Goal: Task Accomplishment & Management: Manage account settings

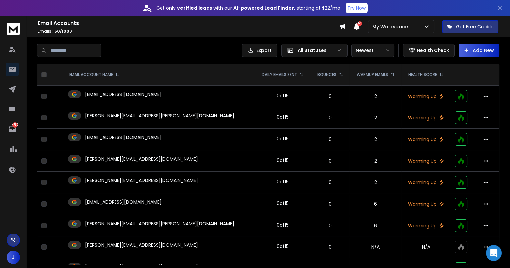
click at [188, 35] on div "Email Accounts Emails : 50 / 1000 50 My Workspace Get Free Credits" at bounding box center [255, 26] width 510 height 21
click at [194, 52] on div at bounding box center [137, 50] width 201 height 13
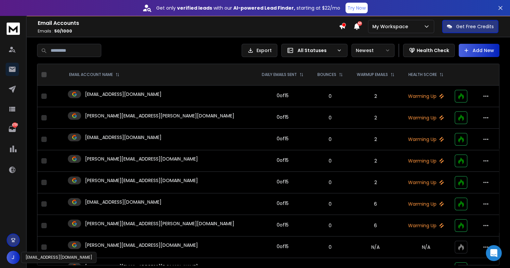
click at [14, 257] on span "J" at bounding box center [13, 256] width 13 height 13
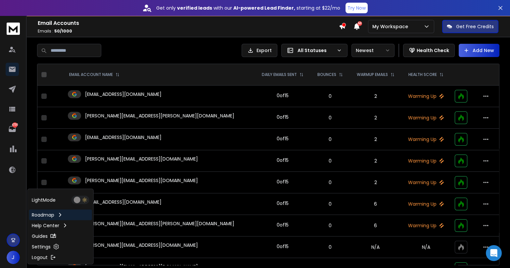
click at [83, 200] on icon at bounding box center [84, 199] width 5 height 5
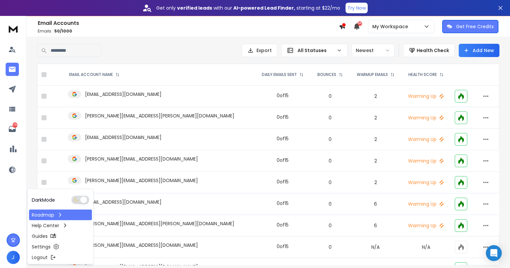
click at [208, 40] on div "Export All Statuses Newest Health Check Add New EMAIL ACCOUNT NAME DAILY EMAILS…" at bounding box center [268, 154] width 484 height 234
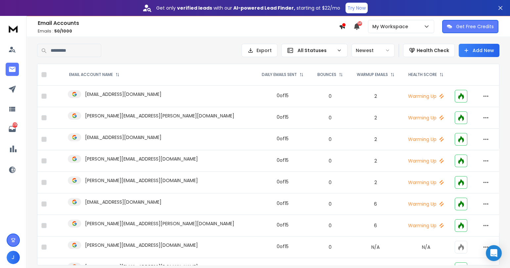
click at [253, 31] on p "Emails : 50 / 1000" at bounding box center [188, 30] width 301 height 5
click at [218, 54] on div at bounding box center [137, 50] width 201 height 13
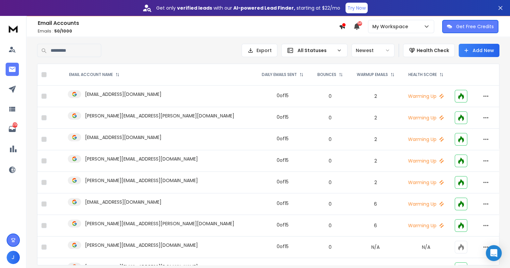
click at [218, 54] on div at bounding box center [137, 50] width 201 height 13
click at [236, 46] on div at bounding box center [137, 50] width 201 height 13
click at [223, 48] on div at bounding box center [137, 50] width 201 height 13
click at [202, 57] on div "Export All Statuses Newest Health Check Add New EMAIL ACCOUNT NAME DAILY EMAILS…" at bounding box center [268, 154] width 463 height 221
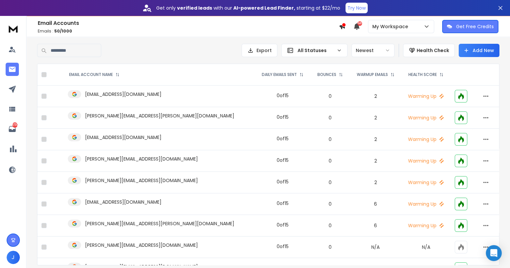
click at [208, 56] on div at bounding box center [137, 50] width 201 height 13
click at [209, 55] on div at bounding box center [137, 50] width 201 height 13
click at [175, 51] on div at bounding box center [137, 50] width 201 height 13
click at [197, 52] on div at bounding box center [137, 50] width 201 height 13
click at [416, 28] on div "My Workspace" at bounding box center [402, 26] width 58 height 7
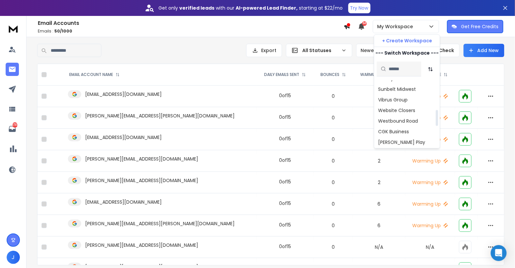
scroll to position [205, 0]
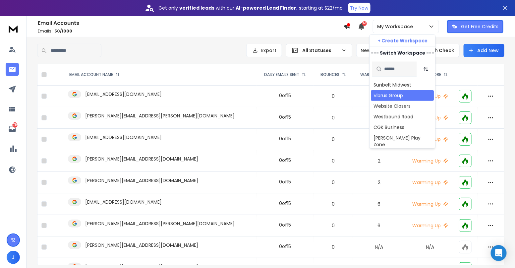
click at [179, 51] on div at bounding box center [139, 50] width 205 height 13
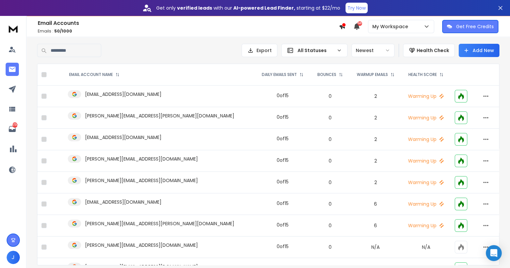
click at [179, 51] on div at bounding box center [137, 50] width 201 height 13
click at [331, 54] on div "All Statuses" at bounding box center [315, 50] width 66 height 13
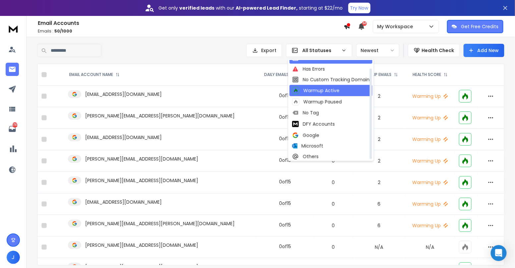
scroll to position [9, 0]
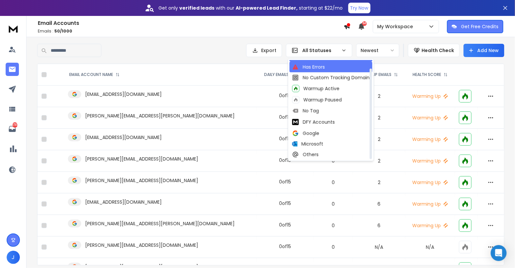
click at [384, 47] on button "Newest" at bounding box center [377, 50] width 43 height 13
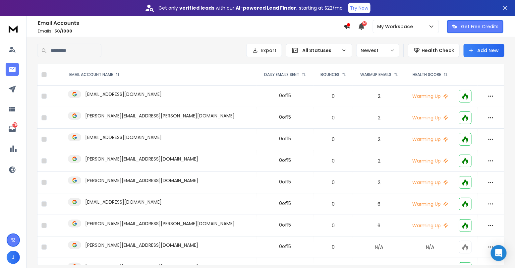
click at [175, 50] on div at bounding box center [139, 50] width 205 height 13
click at [308, 49] on p "All Statuses" at bounding box center [316, 50] width 36 height 7
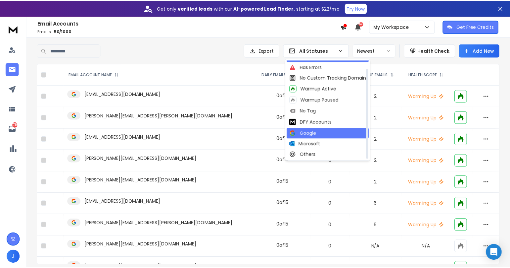
scroll to position [0, 0]
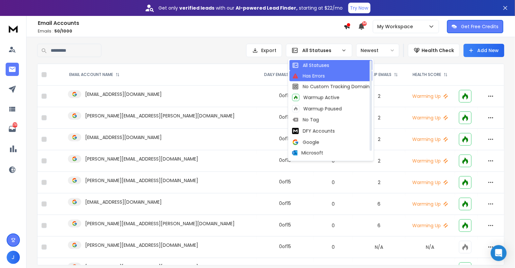
click at [337, 76] on div "Has Errors" at bounding box center [330, 76] width 83 height 11
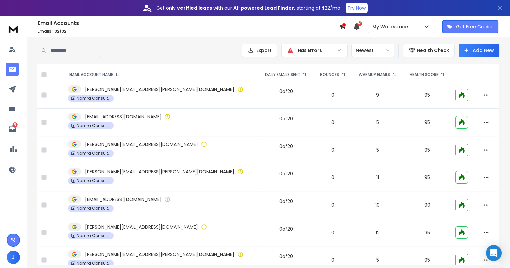
scroll to position [407, 0]
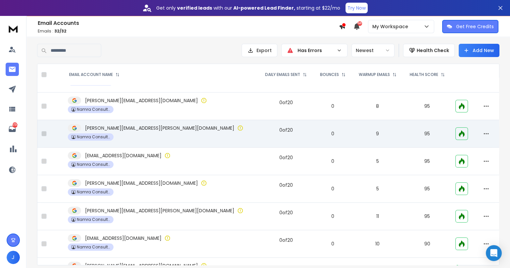
click at [207, 125] on div "[PERSON_NAME][EMAIL_ADDRESS][PERSON_NAME][DOMAIN_NAME]" at bounding box center [161, 128] width 187 height 8
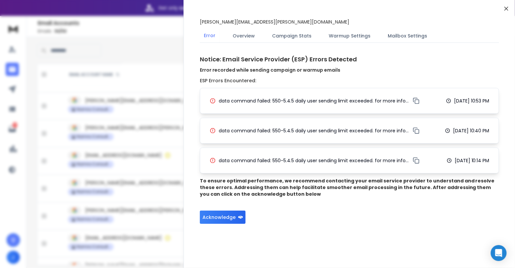
click at [505, 10] on icon "button" at bounding box center [506, 8] width 7 height 7
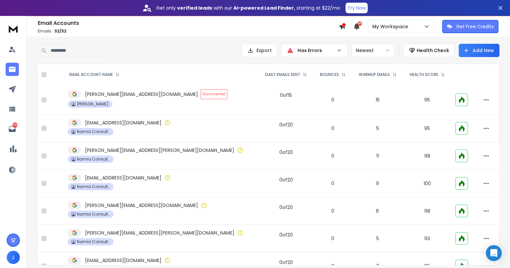
scroll to position [0, 0]
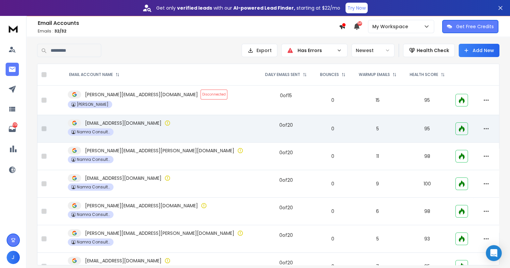
click at [216, 134] on div "Namra Consulting" at bounding box center [161, 131] width 187 height 7
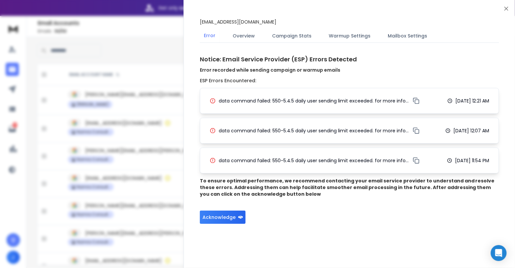
click at [404, 65] on h1 "Notice: Email Service Provider (ESP) Errors Detected Error recorded while sendi…" at bounding box center [349, 64] width 299 height 19
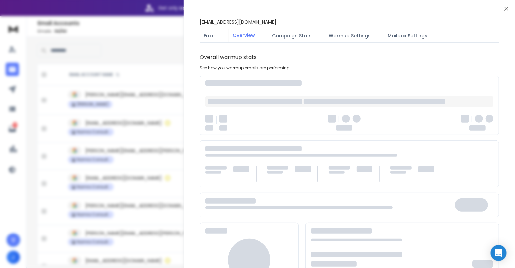
click at [140, 36] on div at bounding box center [257, 134] width 515 height 268
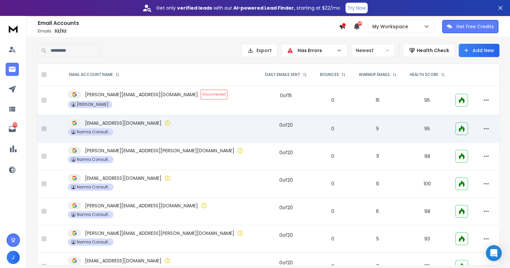
click at [196, 129] on div "Namra Consulting" at bounding box center [161, 131] width 187 height 7
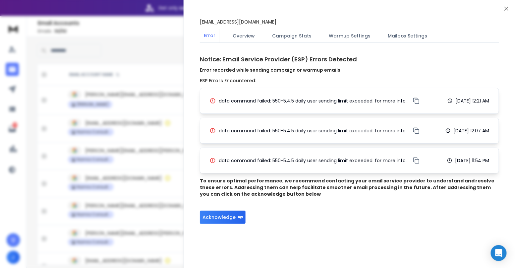
click at [345, 215] on div "Acknowledge" at bounding box center [349, 216] width 299 height 13
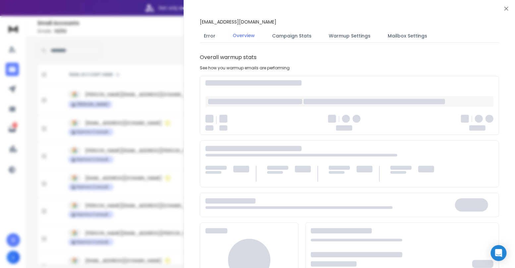
click at [160, 58] on div at bounding box center [257, 134] width 515 height 268
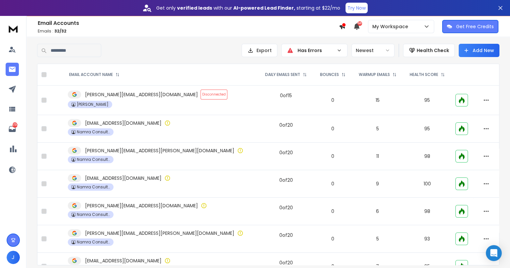
click at [185, 46] on div at bounding box center [137, 50] width 201 height 13
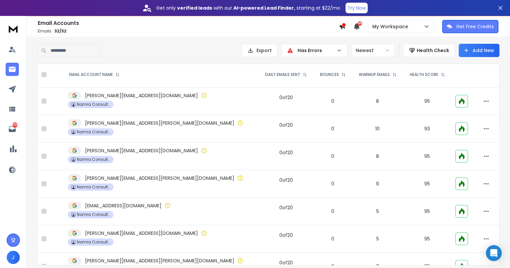
scroll to position [666, 0]
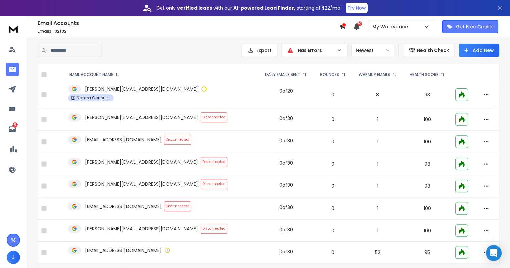
click at [211, 53] on div at bounding box center [137, 50] width 201 height 13
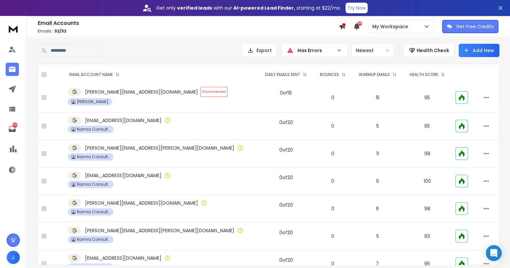
scroll to position [0, 0]
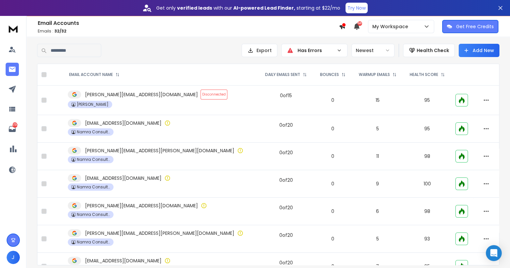
click at [200, 46] on div at bounding box center [137, 50] width 201 height 13
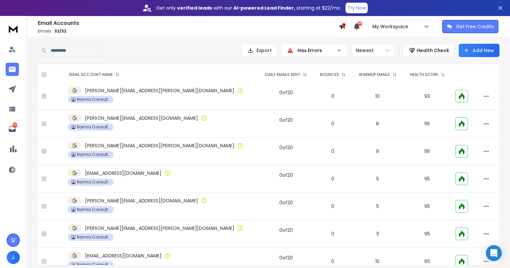
scroll to position [666, 0]
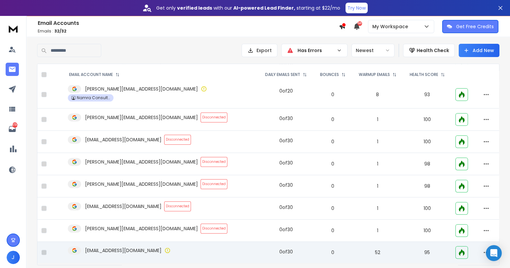
click at [43, 249] on button "button" at bounding box center [43, 251] width 5 height 5
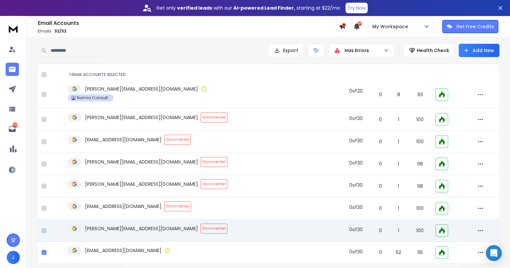
click at [44, 228] on button "button" at bounding box center [43, 230] width 5 height 5
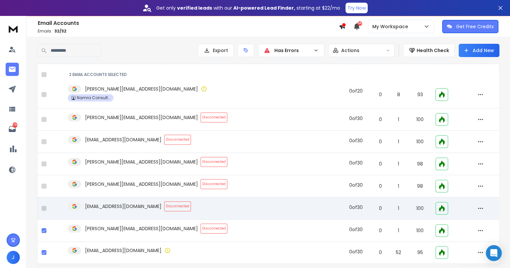
click at [43, 207] on button "button" at bounding box center [43, 207] width 5 height 5
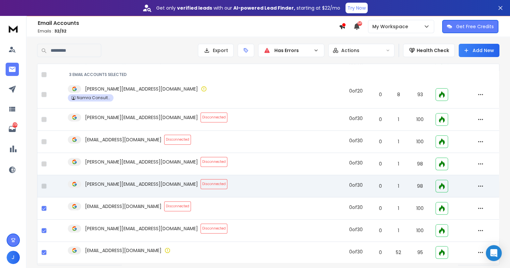
click at [45, 183] on button "button" at bounding box center [43, 185] width 5 height 5
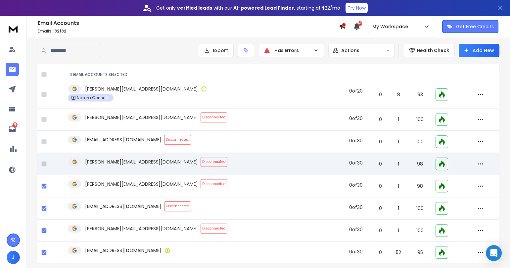
click at [44, 161] on button "button" at bounding box center [43, 163] width 5 height 5
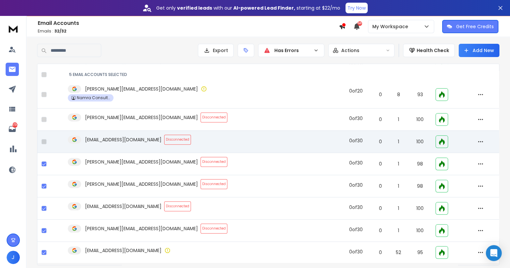
click at [45, 139] on button "button" at bounding box center [43, 141] width 5 height 5
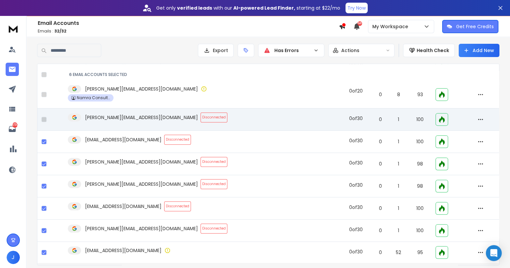
click at [44, 117] on button "button" at bounding box center [43, 119] width 5 height 5
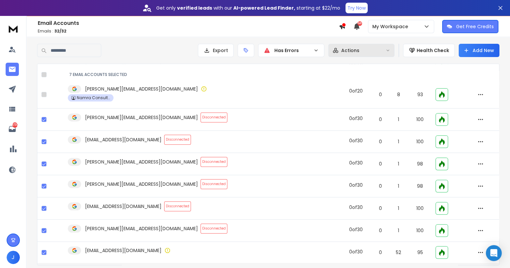
click at [389, 47] on button "Actions" at bounding box center [362, 50] width 66 height 13
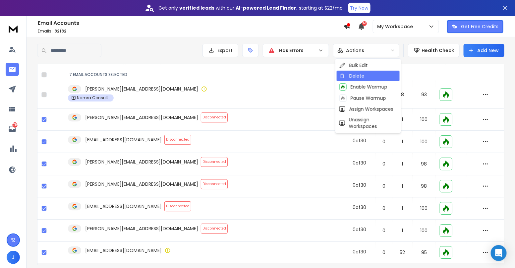
click at [364, 74] on div "Delete" at bounding box center [368, 76] width 63 height 11
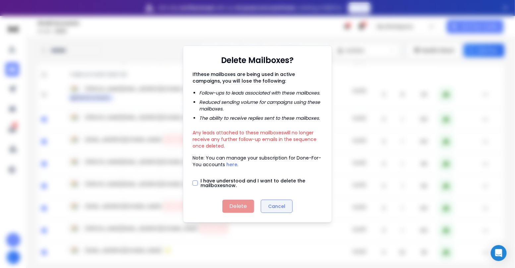
click at [218, 183] on label "I have understood and I want to delete the mailbox es now." at bounding box center [261, 182] width 122 height 9
click at [198, 183] on button "I have understood and I want to delete the mailbox es now." at bounding box center [194, 182] width 5 height 5
click at [234, 208] on button "Delete" at bounding box center [238, 205] width 32 height 13
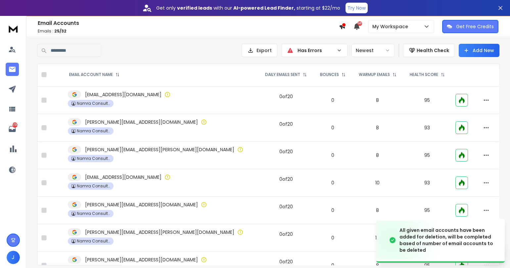
scroll to position [0, 0]
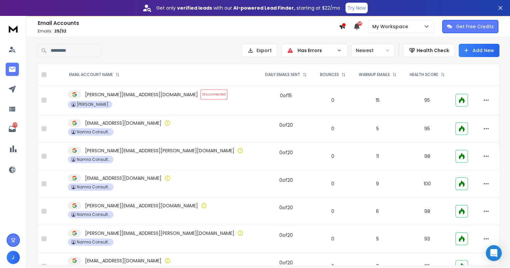
click at [196, 50] on div at bounding box center [137, 50] width 201 height 13
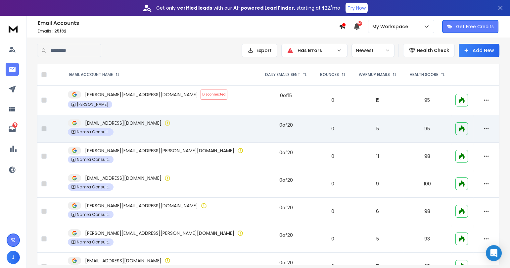
click at [206, 129] on div "Namra Consulting" at bounding box center [161, 131] width 187 height 7
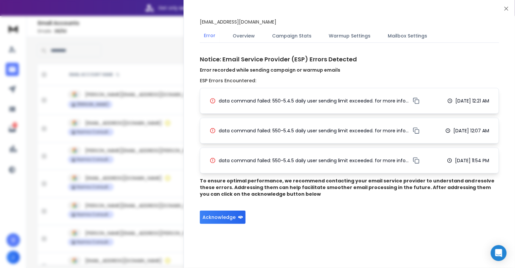
click at [410, 57] on h1 "Notice: Email Service Provider (ESP) Errors Detected Error recorded while sendi…" at bounding box center [349, 64] width 299 height 19
click at [145, 45] on div at bounding box center [257, 134] width 515 height 268
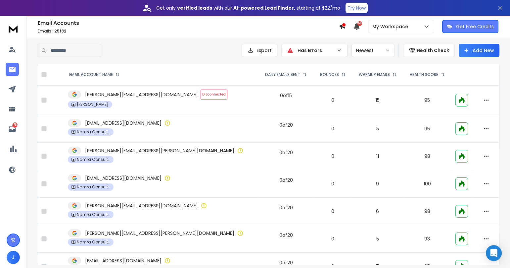
click at [196, 61] on div "Export Has Errors Newest Health Check Add New EMAIL ACCOUNT NAME DAILY EMAILS S…" at bounding box center [268, 154] width 463 height 221
click at [203, 46] on div at bounding box center [137, 50] width 201 height 13
click at [328, 52] on p "Has Errors" at bounding box center [316, 50] width 36 height 7
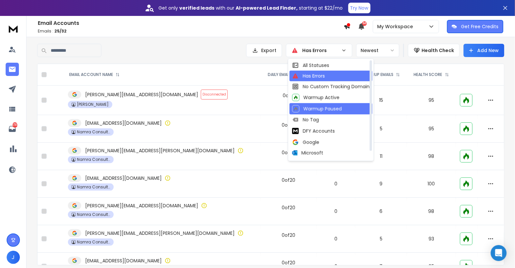
click at [341, 110] on div "Warmup Paused" at bounding box center [317, 108] width 50 height 7
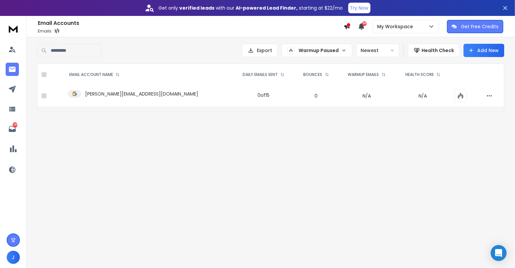
click at [192, 169] on div "Get only verified leads with our AI-powered Lead Finder, starting at $22/mo Try…" at bounding box center [257, 134] width 515 height 268
click at [327, 51] on p "Warmup Paused" at bounding box center [318, 50] width 40 height 7
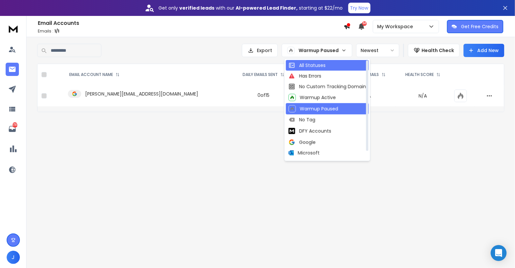
click at [333, 66] on div "All Statuses" at bounding box center [327, 65] width 83 height 11
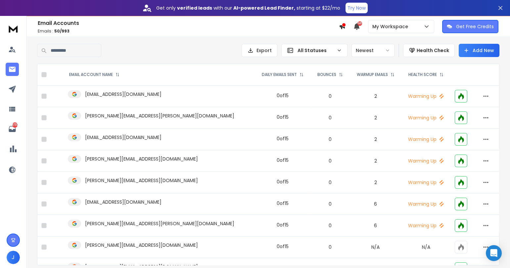
click at [208, 54] on div at bounding box center [137, 50] width 201 height 13
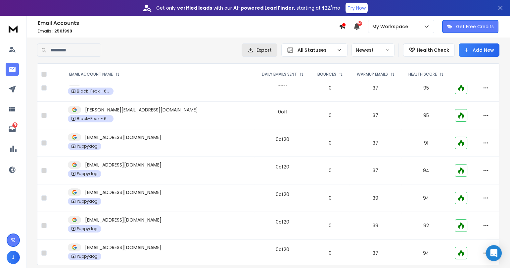
scroll to position [4, 0]
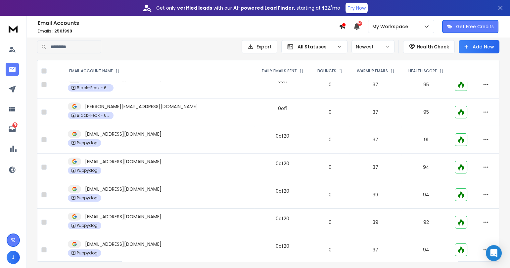
click at [201, 53] on div "Export All Statuses Newest Health Check Add New EMAIL ACCOUNT NAME DAILY EMAILS…" at bounding box center [268, 150] width 463 height 221
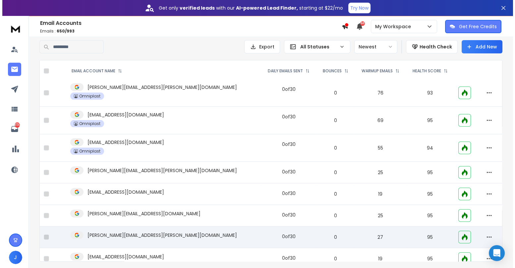
scroll to position [15338, 0]
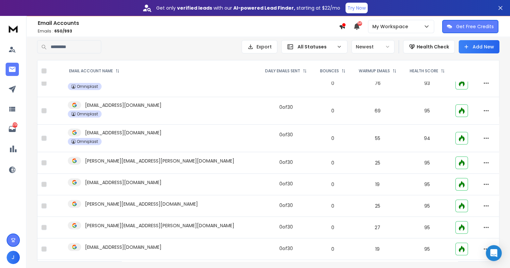
click at [374, 44] on button "Newest" at bounding box center [373, 46] width 43 height 13
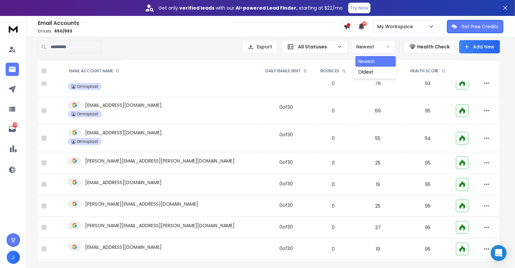
click at [321, 45] on p "All Statuses" at bounding box center [316, 46] width 36 height 7
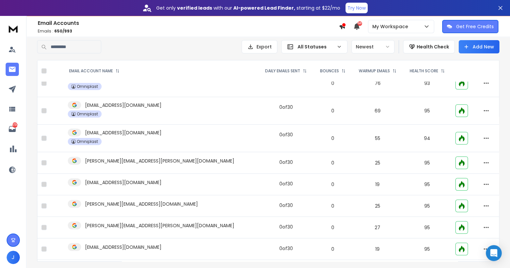
click at [316, 43] on p "All Statuses" at bounding box center [316, 46] width 36 height 7
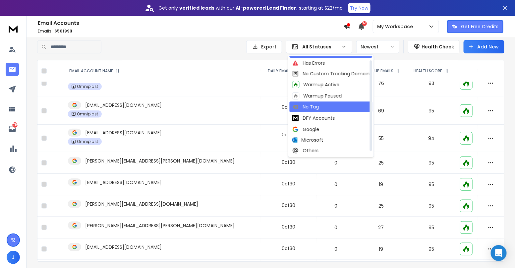
scroll to position [0, 0]
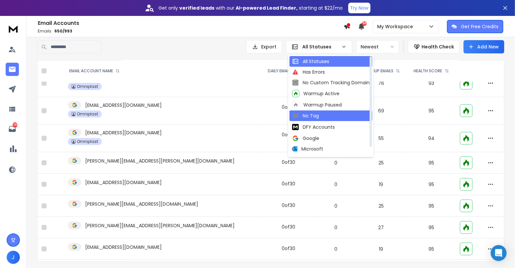
click at [322, 117] on div "No Tag" at bounding box center [330, 115] width 83 height 11
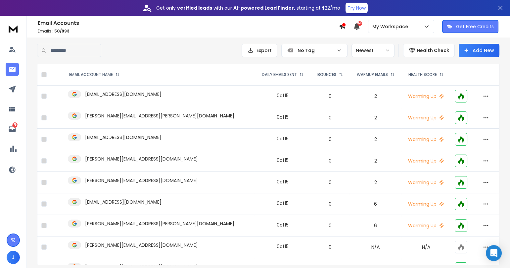
click at [152, 53] on div at bounding box center [137, 50] width 201 height 13
click at [321, 55] on div "No Tag" at bounding box center [315, 50] width 66 height 13
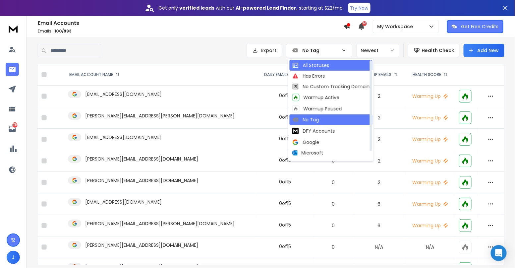
click at [330, 68] on div "All Statuses" at bounding box center [330, 65] width 83 height 11
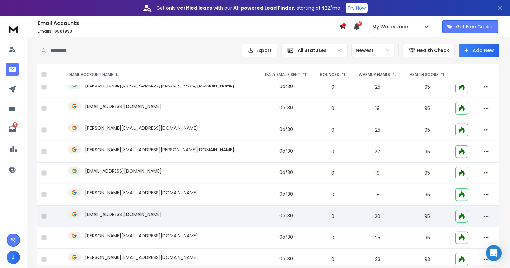
scroll to position [15452, 0]
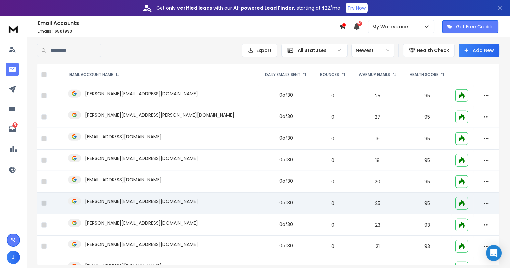
click at [148, 192] on td "[PERSON_NAME][EMAIL_ADDRESS][DOMAIN_NAME]" at bounding box center [161, 203] width 195 height 22
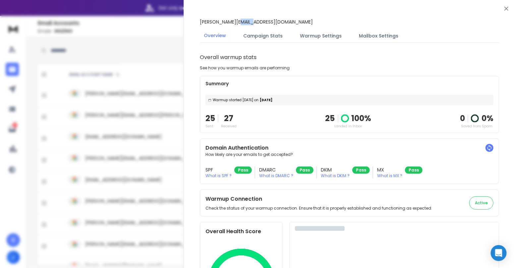
drag, startPoint x: 246, startPoint y: 21, endPoint x: 251, endPoint y: 22, distance: 4.7
click at [251, 22] on p "[PERSON_NAME][EMAIL_ADDRESS][DOMAIN_NAME]" at bounding box center [256, 22] width 113 height 7
copy p "agile"
click at [150, 38] on div at bounding box center [257, 134] width 515 height 268
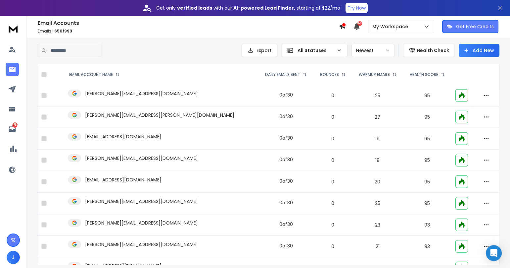
click at [71, 54] on input at bounding box center [69, 50] width 64 height 13
paste input "*****"
type input "*****"
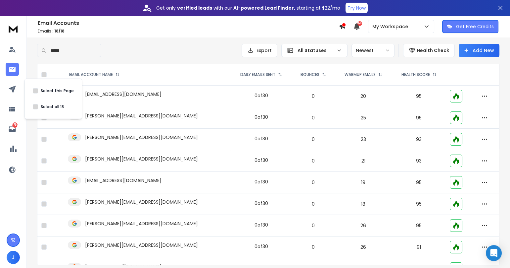
click at [37, 107] on button "Select this Page" at bounding box center [35, 106] width 5 height 5
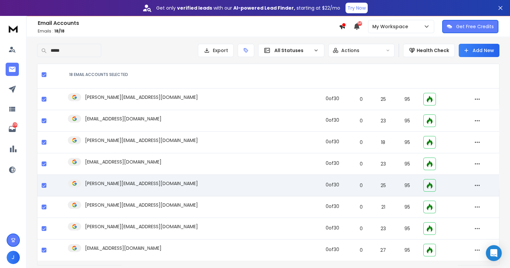
scroll to position [0, 0]
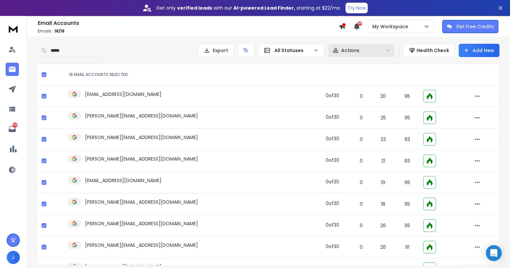
click at [381, 51] on div "Actions" at bounding box center [358, 50] width 50 height 7
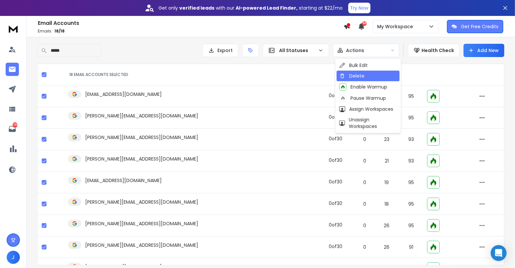
click at [374, 76] on div "Delete" at bounding box center [368, 76] width 63 height 11
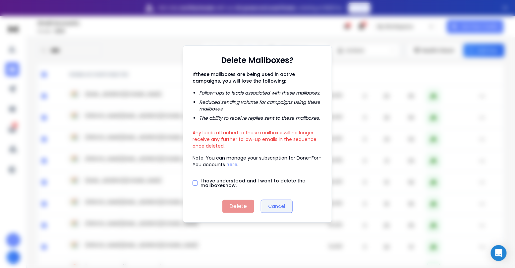
click at [217, 179] on label "I have understood and I want to delete the mailbox es now." at bounding box center [261, 182] width 122 height 9
click at [198, 180] on button "I have understood and I want to delete the mailbox es now." at bounding box center [194, 182] width 5 height 5
click at [240, 208] on button "Delete" at bounding box center [238, 205] width 32 height 13
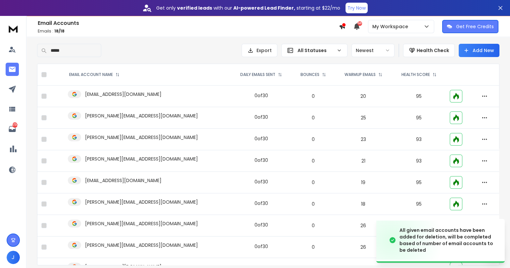
click at [141, 51] on div "*****" at bounding box center [137, 50] width 201 height 13
click at [66, 51] on input "*****" at bounding box center [69, 50] width 64 height 13
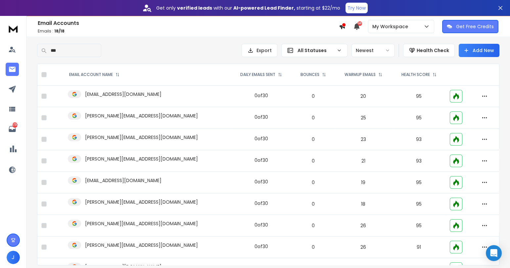
type input "****"
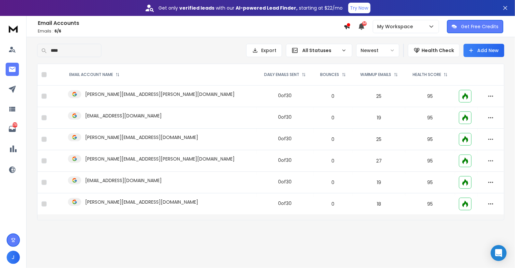
click at [136, 45] on div "****" at bounding box center [139, 50] width 205 height 13
click at [35, 106] on button "Select this Page" at bounding box center [35, 106] width 5 height 5
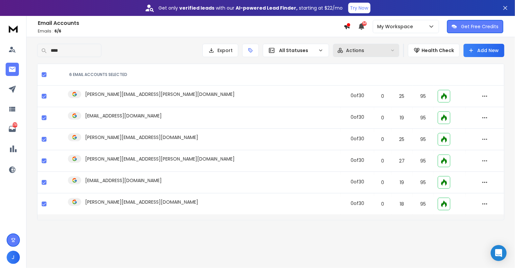
click at [374, 48] on div "Actions" at bounding box center [362, 50] width 50 height 7
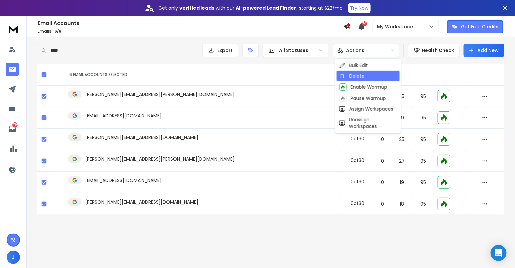
click at [375, 75] on div "Delete" at bounding box center [368, 76] width 63 height 11
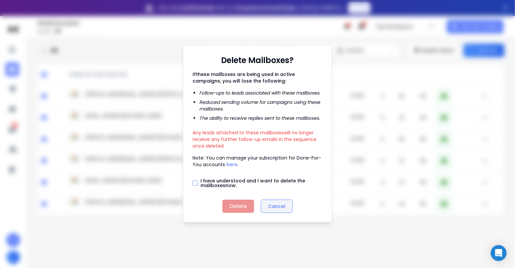
click at [197, 184] on button "I have understood and I want to delete the mailbox es now." at bounding box center [194, 182] width 5 height 5
click at [242, 206] on button "Delete" at bounding box center [238, 205] width 32 height 13
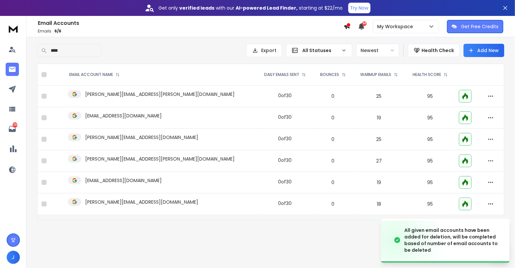
click at [90, 50] on input "****" at bounding box center [69, 50] width 64 height 13
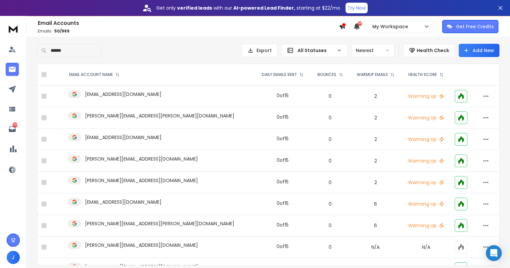
type input "*******"
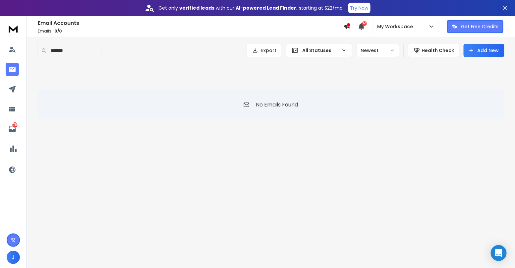
click at [65, 53] on input "*******" at bounding box center [69, 50] width 64 height 13
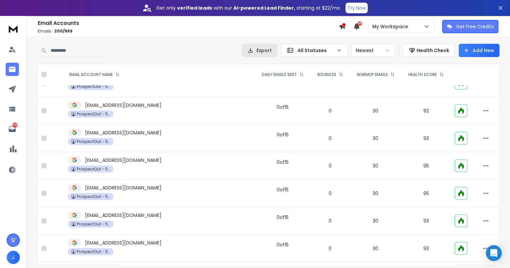
scroll to position [5102, 0]
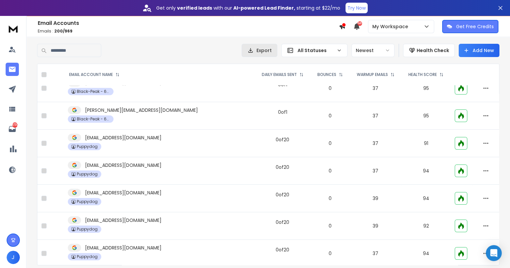
click at [275, 51] on button "Export" at bounding box center [260, 50] width 36 height 13
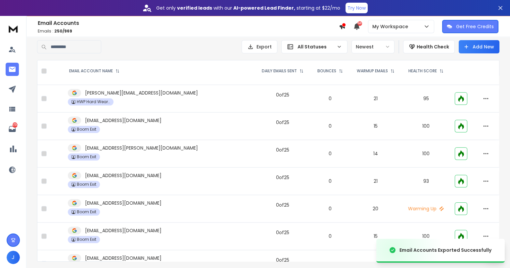
scroll to position [6472, 0]
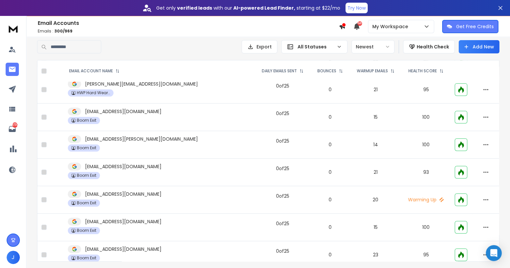
click at [95, 43] on input at bounding box center [69, 46] width 64 height 13
paste input "**********"
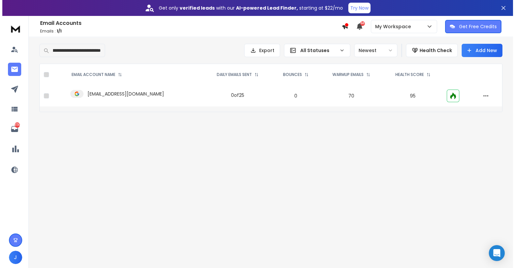
scroll to position [0, 0]
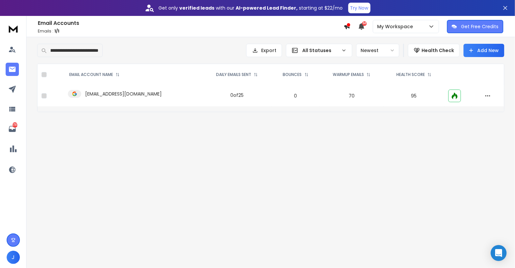
click at [168, 43] on div "**********" at bounding box center [270, 77] width 488 height 81
drag, startPoint x: 74, startPoint y: 50, endPoint x: 34, endPoint y: 50, distance: 39.7
click at [34, 50] on div "**********" at bounding box center [270, 77] width 488 height 81
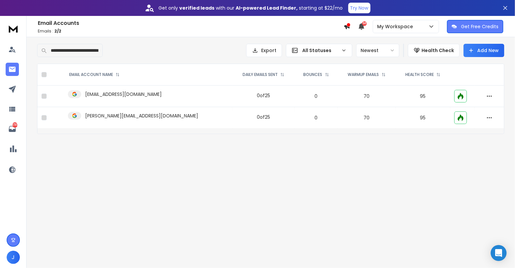
scroll to position [0, 25]
drag, startPoint x: 79, startPoint y: 52, endPoint x: 164, endPoint y: 55, distance: 84.2
click at [164, 55] on div "**********" at bounding box center [139, 50] width 205 height 13
type input "**********"
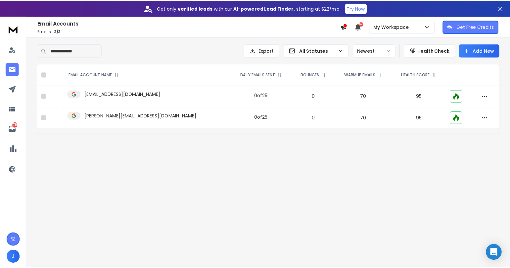
scroll to position [0, 0]
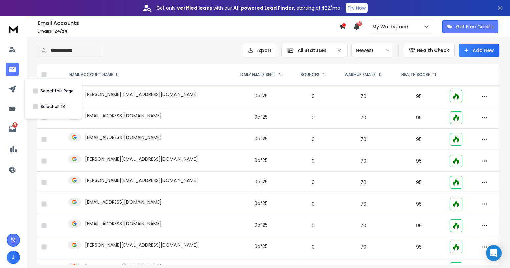
click at [35, 106] on button "Select this Page" at bounding box center [35, 106] width 5 height 5
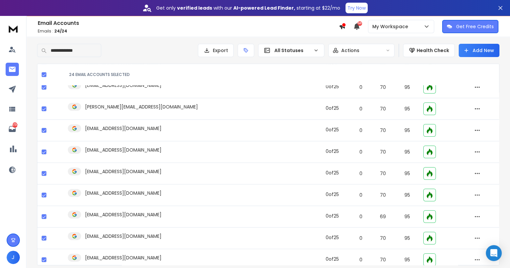
scroll to position [341, 0]
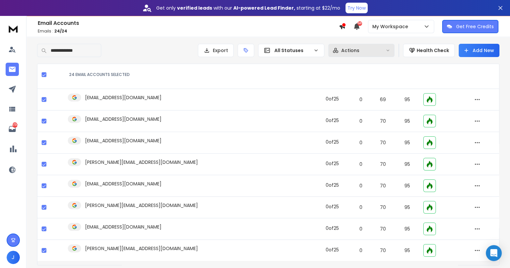
click at [362, 52] on div "Actions" at bounding box center [358, 50] width 50 height 7
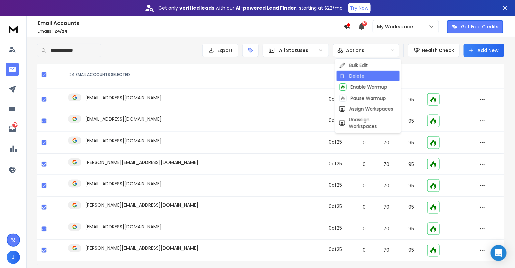
click at [365, 75] on div "Delete" at bounding box center [368, 76] width 63 height 11
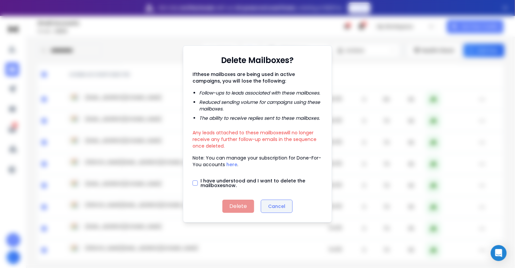
click at [197, 182] on button "I have understood and I want to delete the mailbox es now." at bounding box center [194, 182] width 5 height 5
click at [247, 209] on button "Delete" at bounding box center [238, 205] width 32 height 13
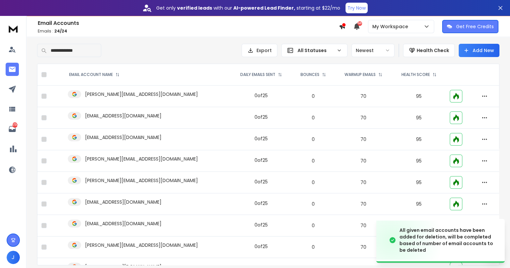
click at [163, 50] on div "**********" at bounding box center [137, 50] width 201 height 13
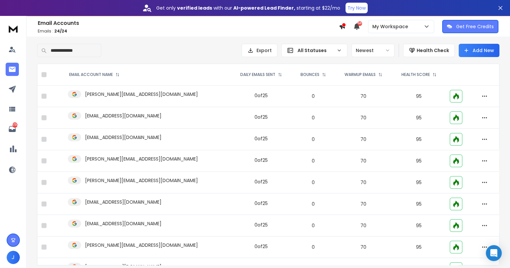
click at [68, 53] on input "**********" at bounding box center [69, 50] width 64 height 13
type input "*****"
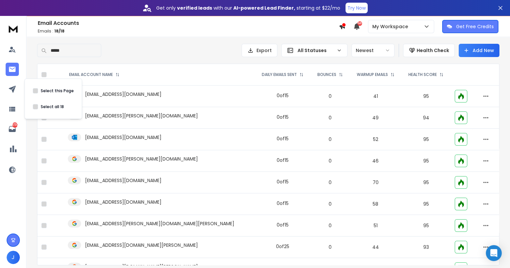
click at [35, 106] on button "Select this Page" at bounding box center [35, 106] width 5 height 5
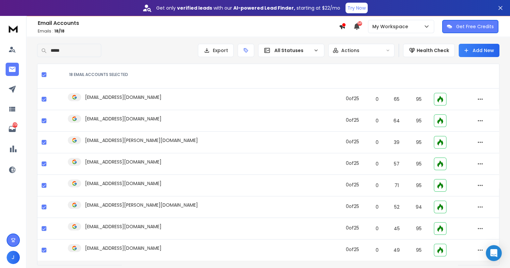
scroll to position [0, 0]
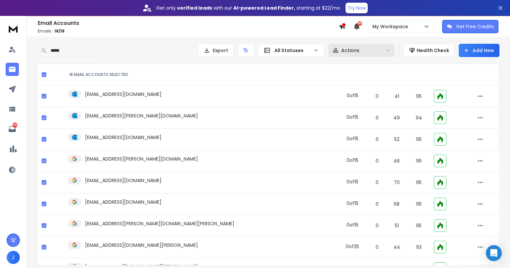
click at [349, 53] on p "Actions" at bounding box center [350, 50] width 18 height 7
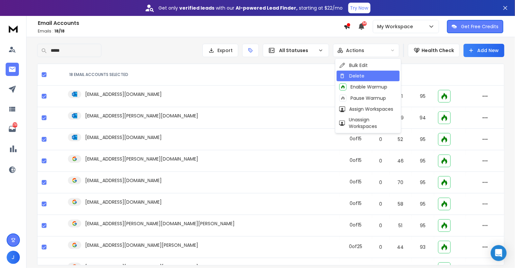
click at [375, 77] on div "Delete" at bounding box center [368, 76] width 63 height 11
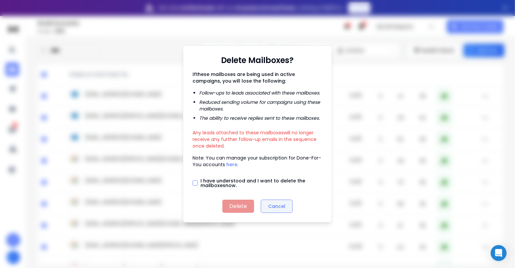
click at [194, 184] on button "I have understood and I want to delete the mailbox es now." at bounding box center [194, 182] width 5 height 5
click at [242, 209] on button "Delete" at bounding box center [238, 205] width 32 height 13
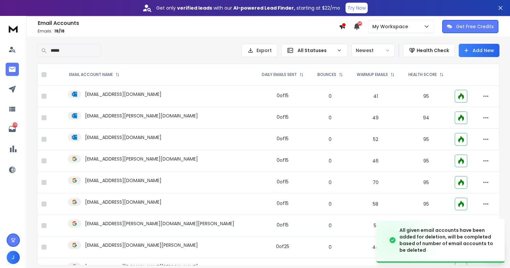
click at [185, 36] on div "Email Accounts Emails : 18 / 18 50 My Workspace Get Free Credits" at bounding box center [255, 26] width 510 height 21
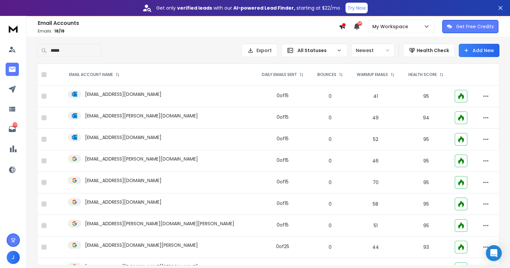
click at [210, 43] on div "***** Export All Statuses Newest Health Check Add New ***** EMAIL ACCOUNT NAME …" at bounding box center [268, 154] width 484 height 234
click at [244, 34] on div "Email Accounts Emails : 18 / 18 50 My Workspace Get Free Credits" at bounding box center [255, 26] width 510 height 21
